Goal: Navigation & Orientation: Find specific page/section

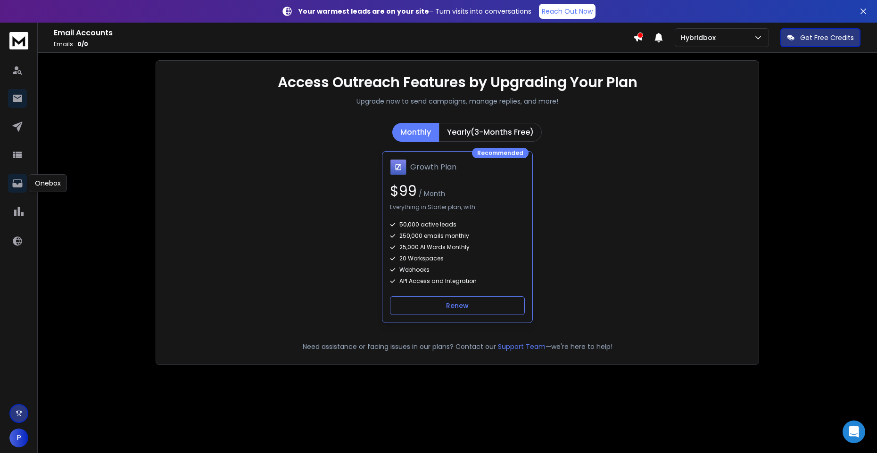
click at [17, 183] on icon at bounding box center [17, 183] width 11 height 11
click at [22, 209] on icon at bounding box center [19, 212] width 14 height 14
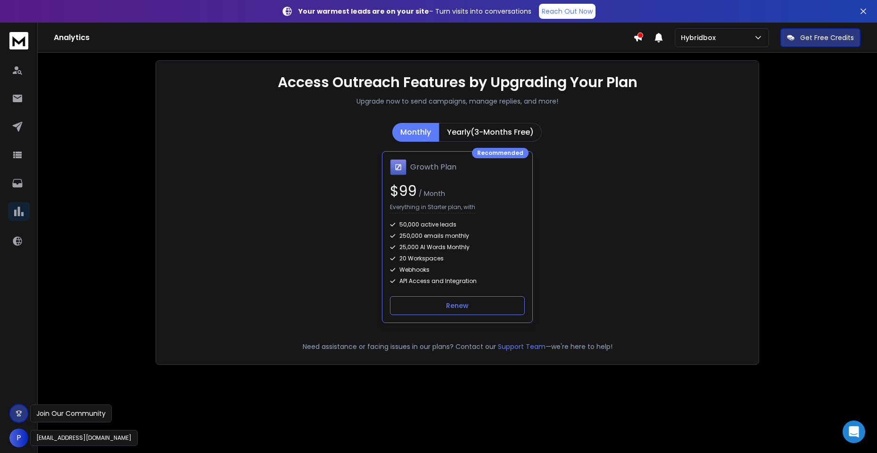
click at [23, 403] on div "P" at bounding box center [19, 240] width 38 height 435
click at [25, 412] on link at bounding box center [18, 413] width 19 height 19
